Goal: Check status: Check status

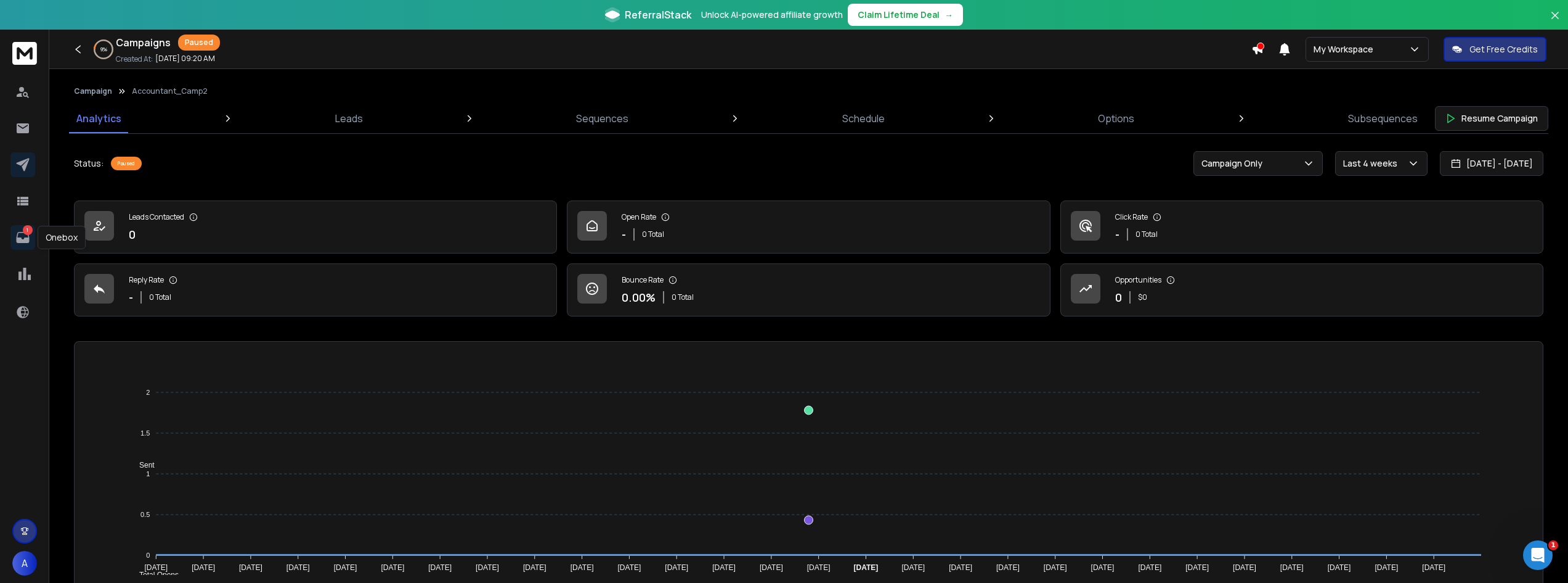
click at [33, 239] on link "1" at bounding box center [23, 237] width 25 height 25
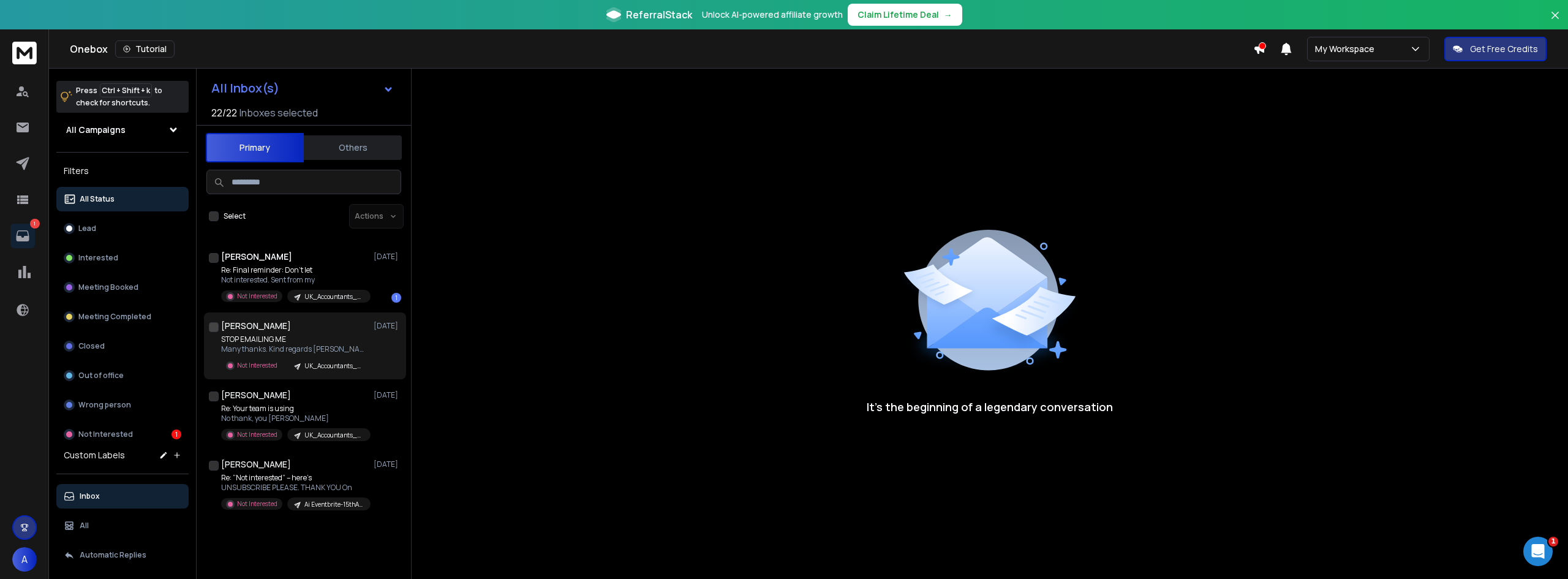
click at [247, 330] on h1 "[PERSON_NAME]" at bounding box center [256, 326] width 70 height 12
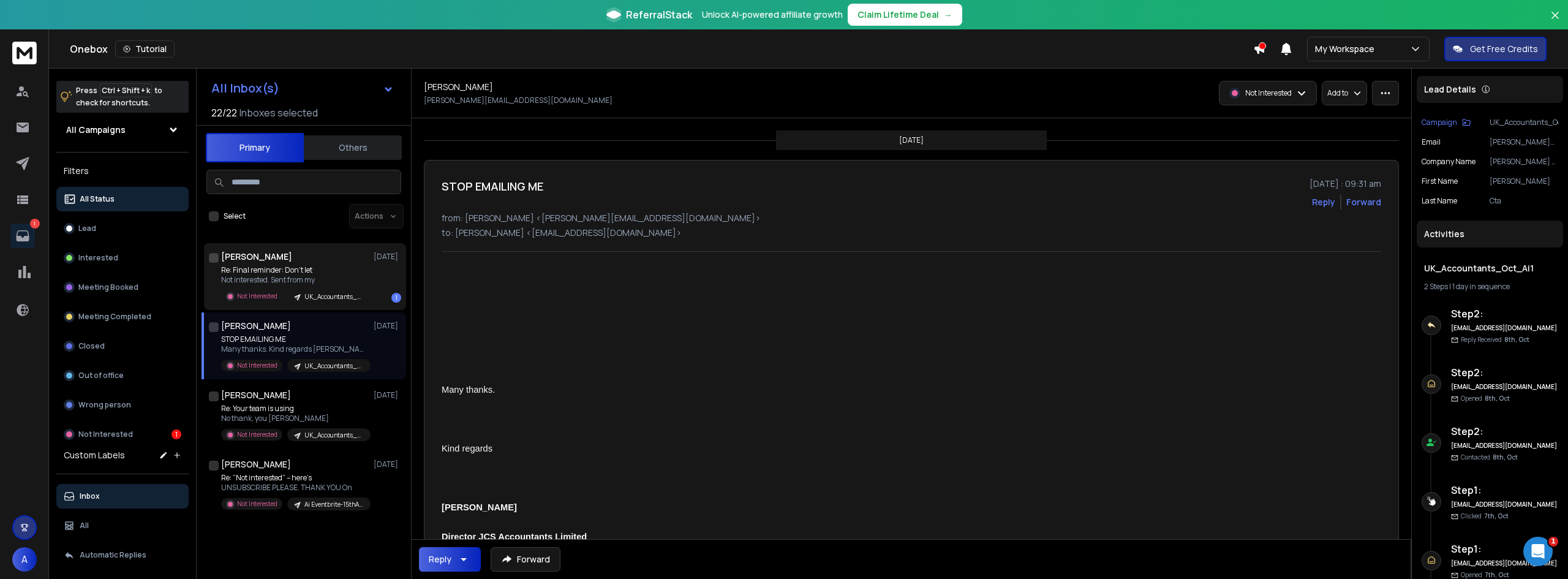
click at [273, 268] on p "Re: Final reminder: Don’t let" at bounding box center [295, 270] width 147 height 10
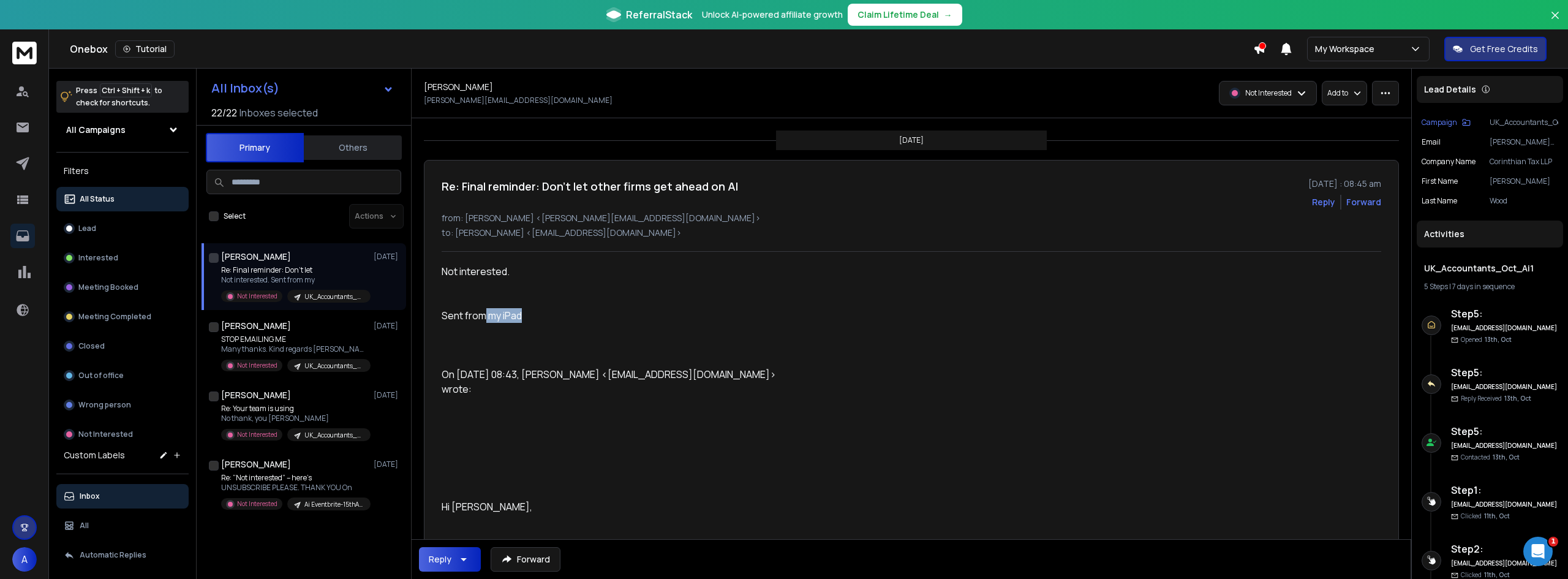
drag, startPoint x: 483, startPoint y: 313, endPoint x: 544, endPoint y: 316, distance: 61.1
click at [544, 316] on div "Sent from my iPad" at bounding box center [620, 315] width 358 height 15
click at [22, 163] on icon at bounding box center [22, 163] width 13 height 13
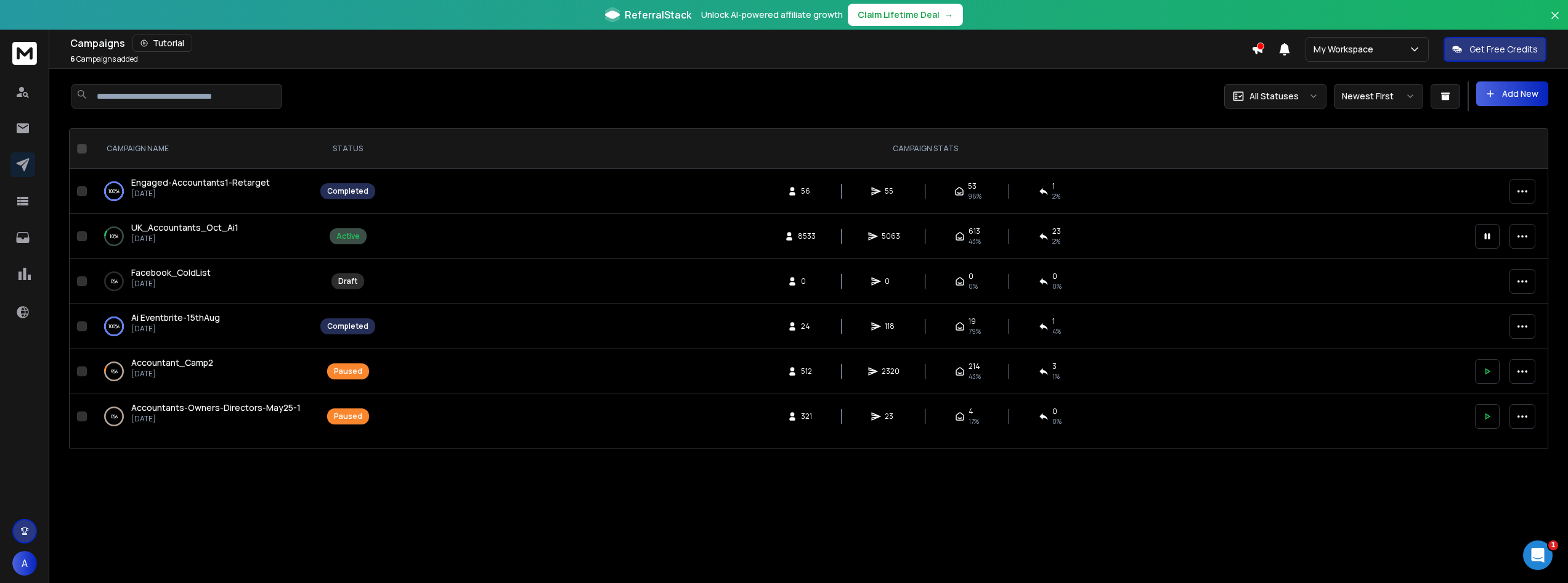
click at [164, 240] on p "[DATE]" at bounding box center [184, 239] width 107 height 10
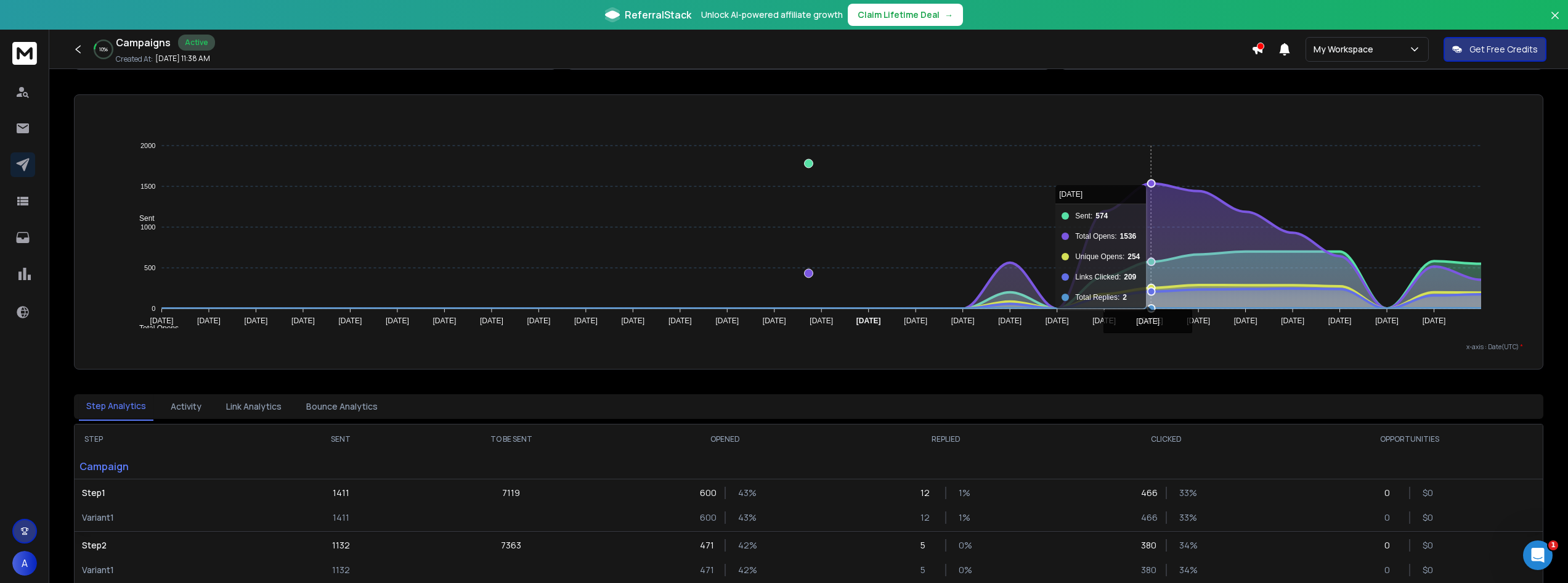
scroll to position [427, 0]
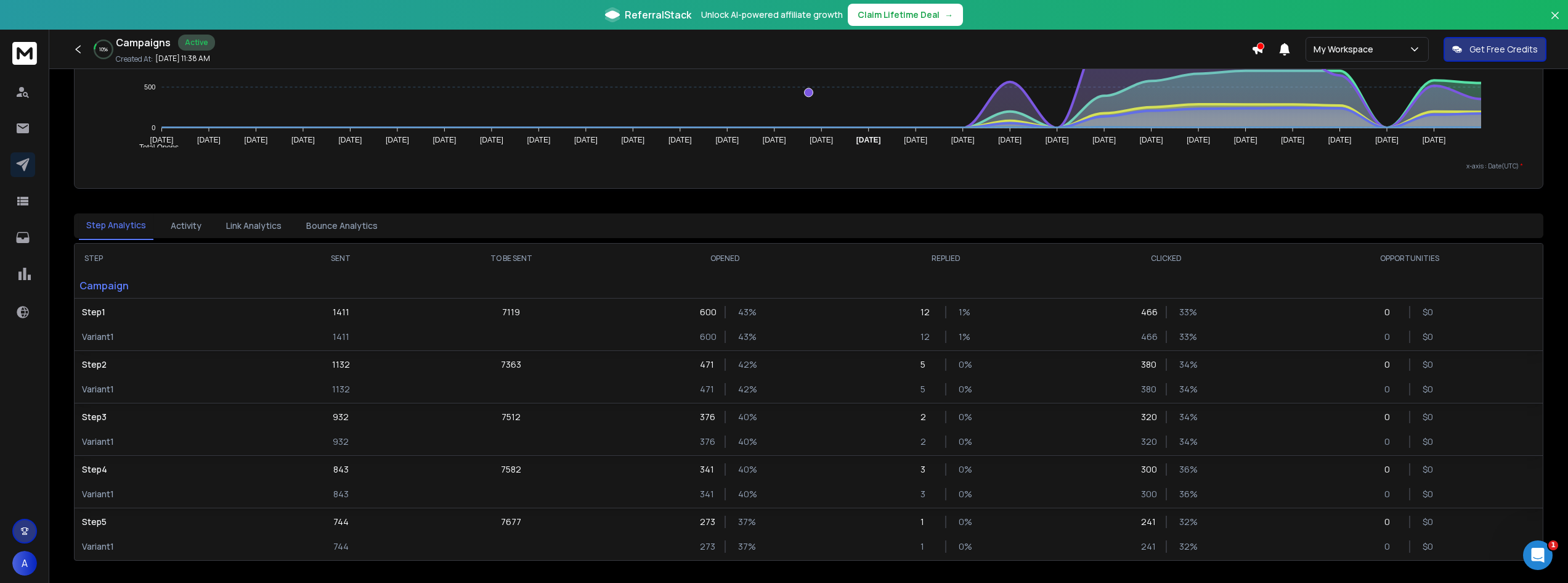
click at [267, 230] on button "Link Analytics" at bounding box center [254, 226] width 70 height 27
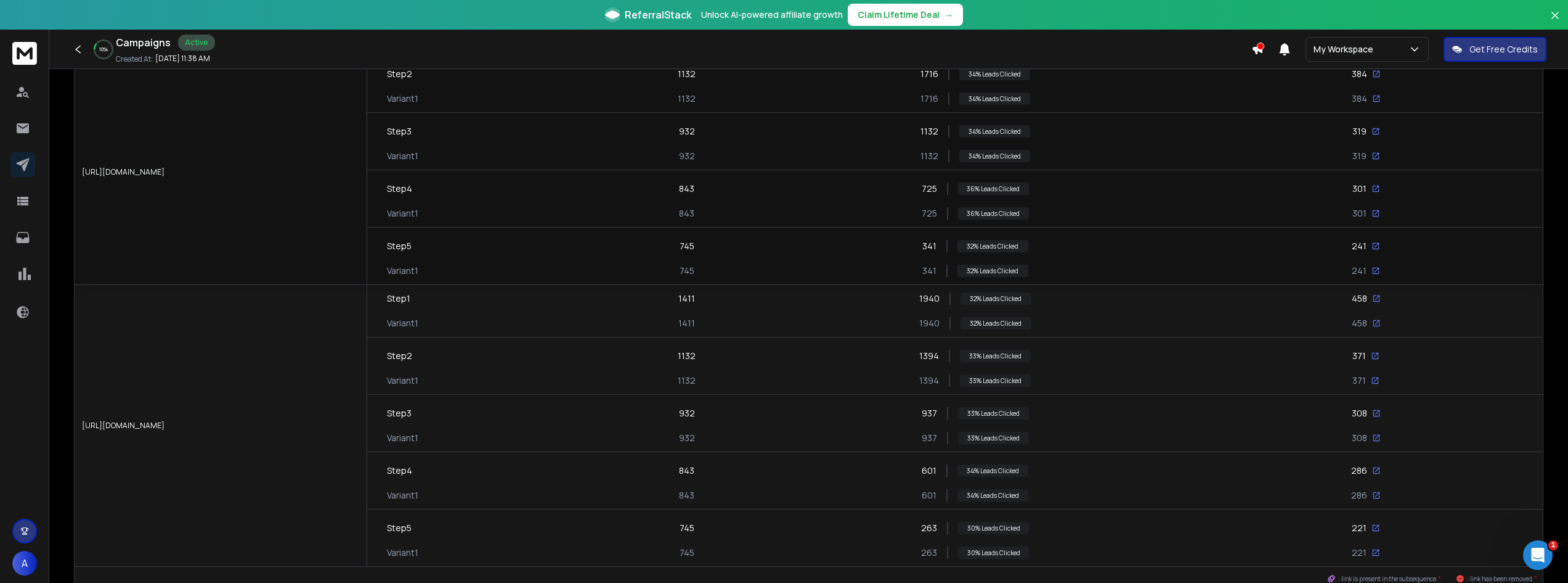
scroll to position [827, 0]
